Goal: Check status: Check status

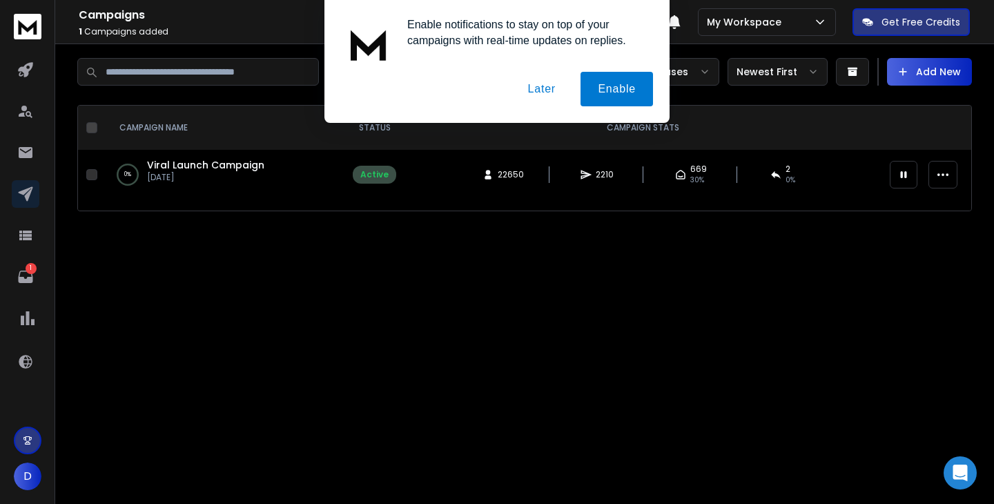
click at [208, 167] on span "Viral Launch Campaign" at bounding box center [205, 165] width 117 height 14
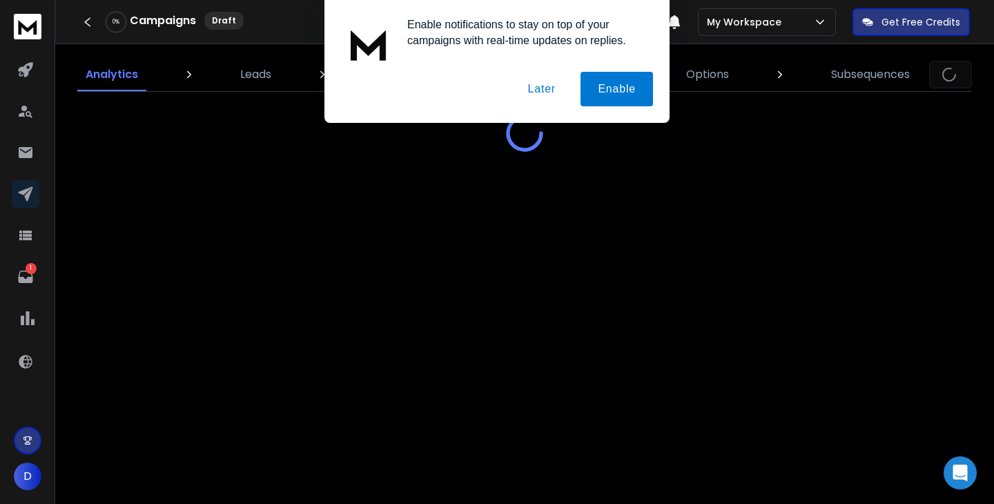
click at [543, 86] on button "Later" at bounding box center [541, 89] width 62 height 35
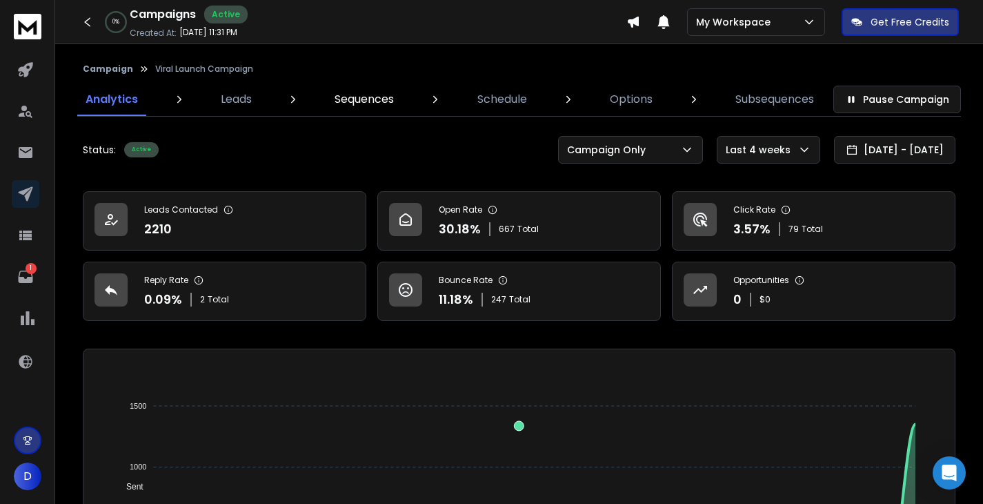
click at [357, 108] on link "Sequences" at bounding box center [364, 99] width 76 height 33
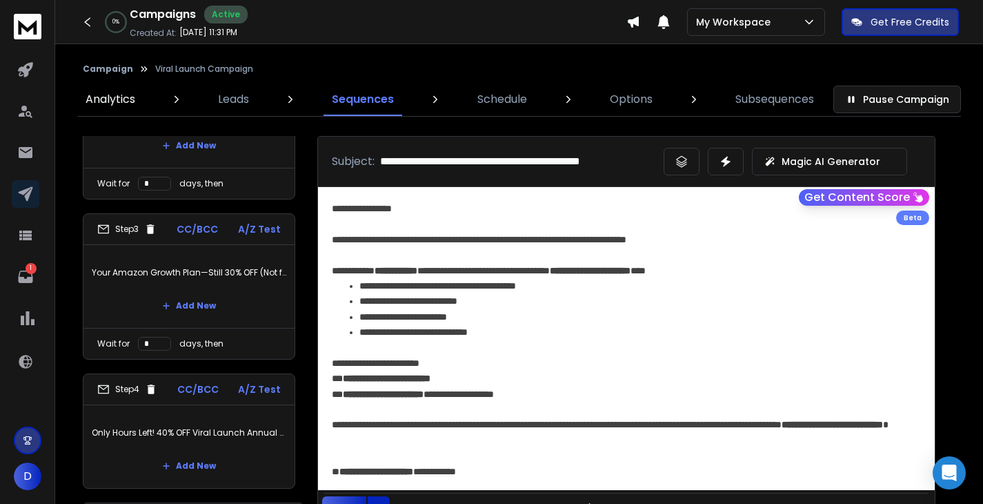
click at [126, 96] on p "Analytics" at bounding box center [111, 99] width 50 height 17
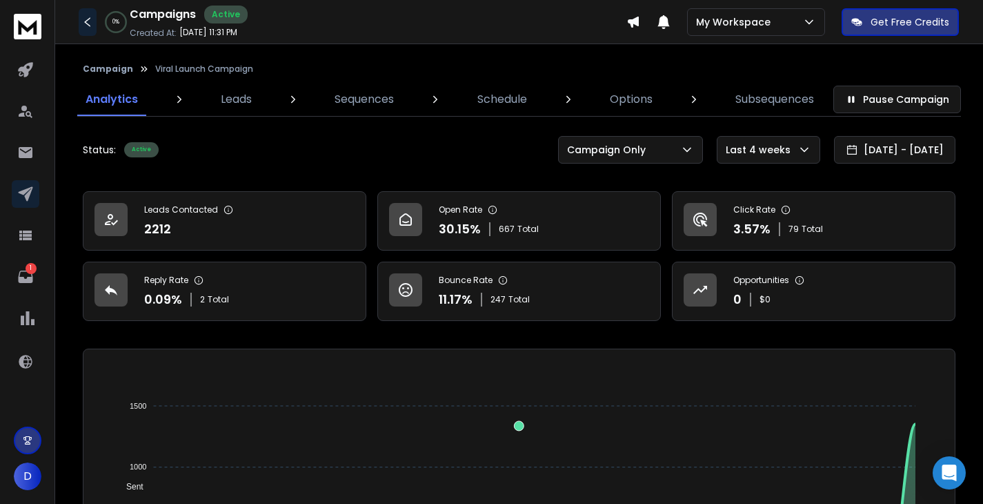
click at [90, 22] on icon at bounding box center [87, 22] width 12 height 12
